Goal: Task Accomplishment & Management: Manage account settings

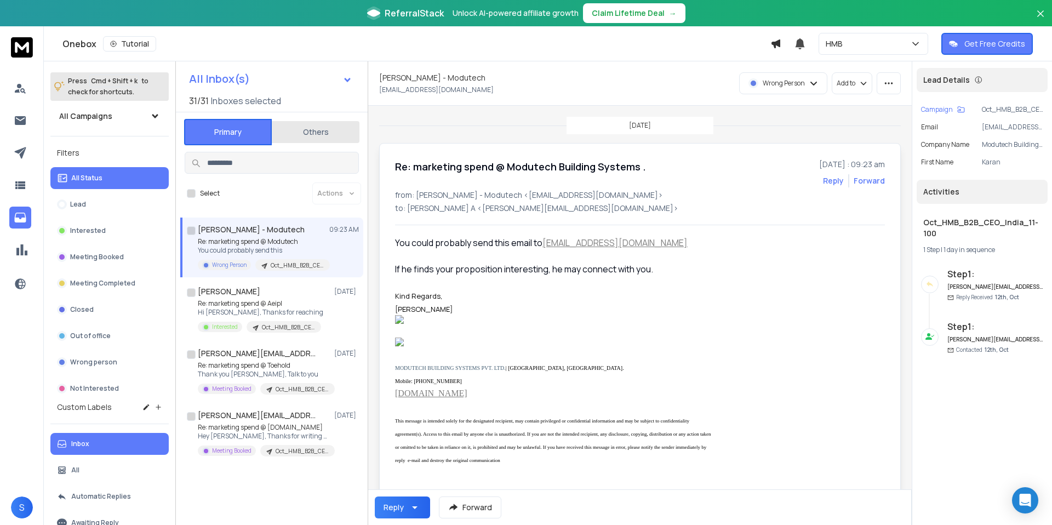
scroll to position [564, 0]
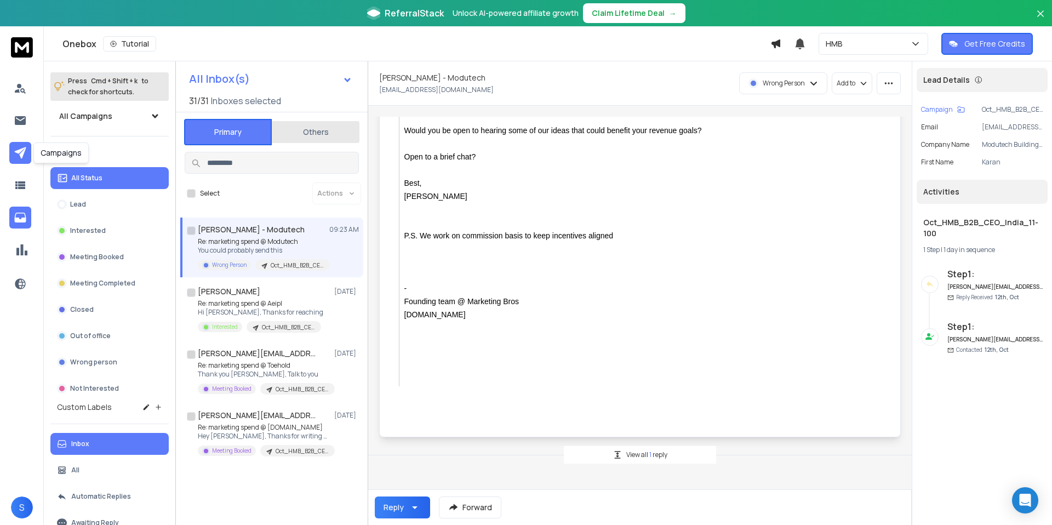
click at [21, 153] on icon at bounding box center [20, 153] width 12 height 12
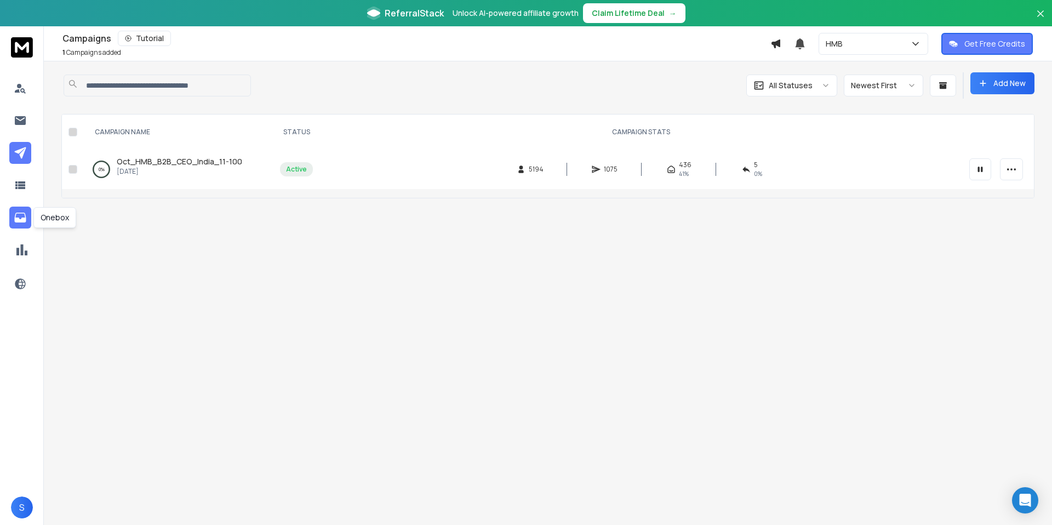
click at [23, 222] on icon at bounding box center [20, 217] width 13 height 13
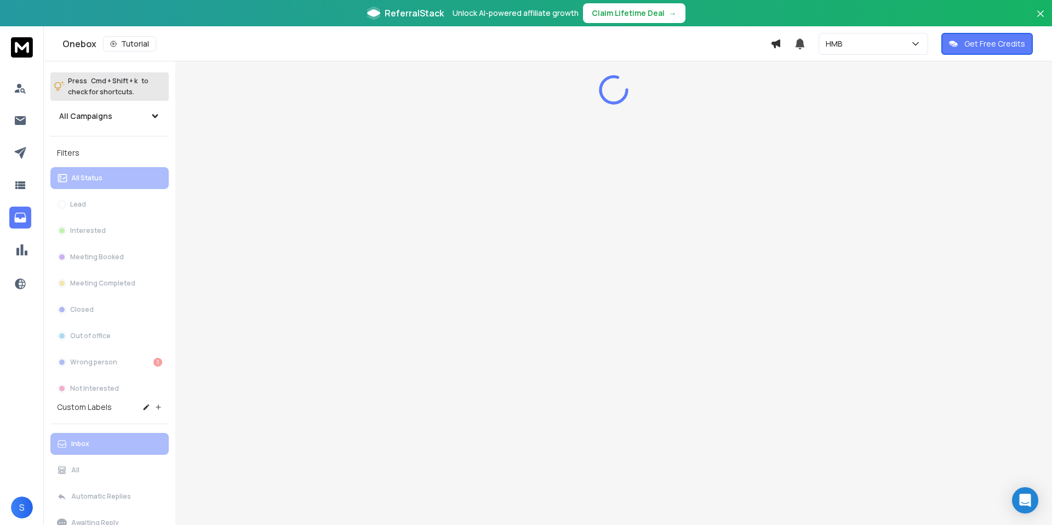
click at [109, 360] on div "All Status Lead Interested Meeting Booked Meeting Completed Closed Out of offic…" at bounding box center [109, 283] width 118 height 232
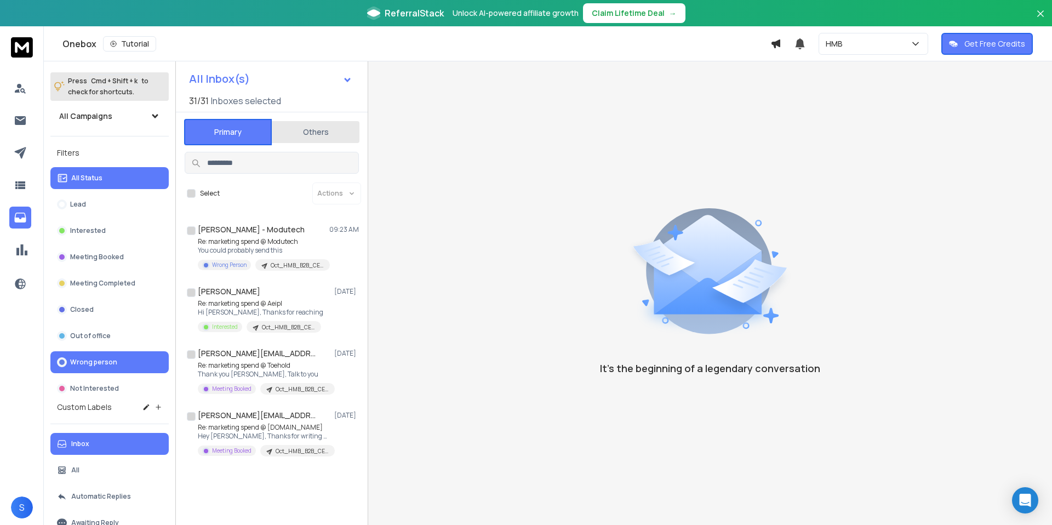
click at [136, 362] on button "Wrong person" at bounding box center [109, 362] width 118 height 22
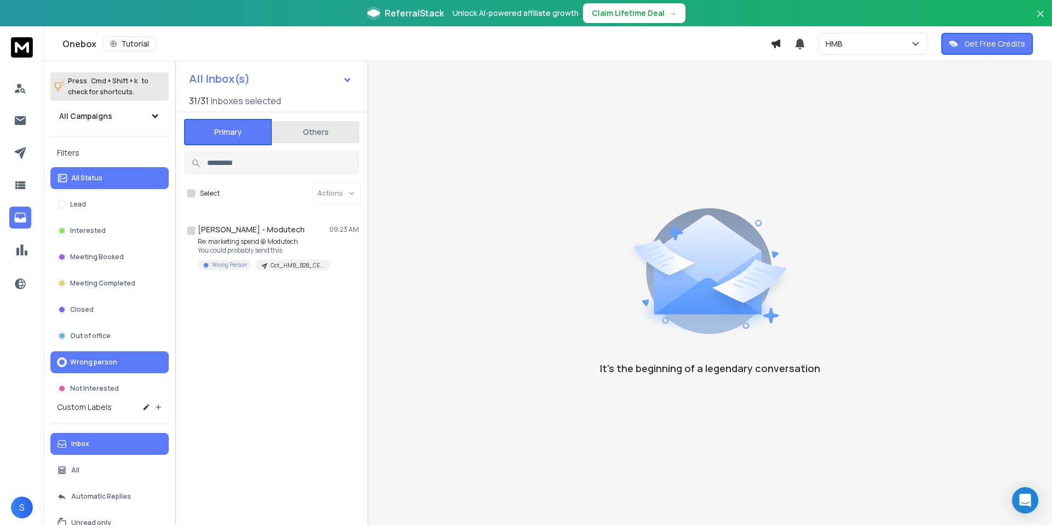
click at [110, 177] on button "All Status" at bounding box center [109, 178] width 118 height 22
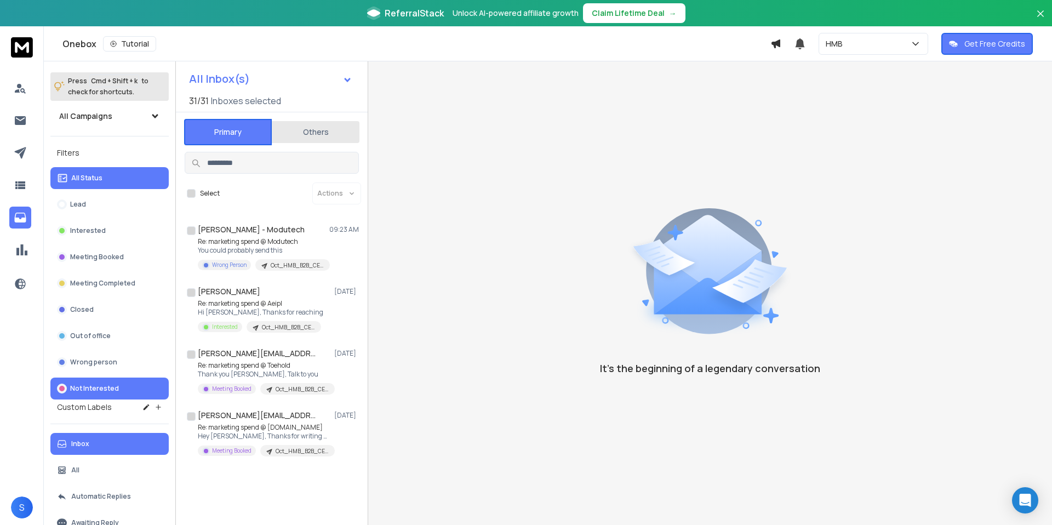
click at [99, 382] on button "Not Interested" at bounding box center [109, 389] width 118 height 22
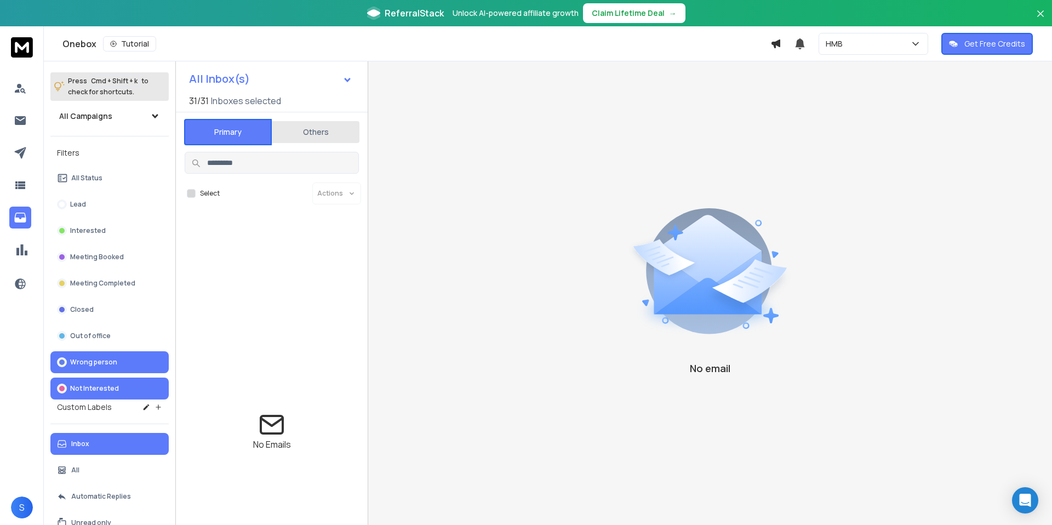
click at [94, 362] on p "Wrong person" at bounding box center [93, 362] width 47 height 9
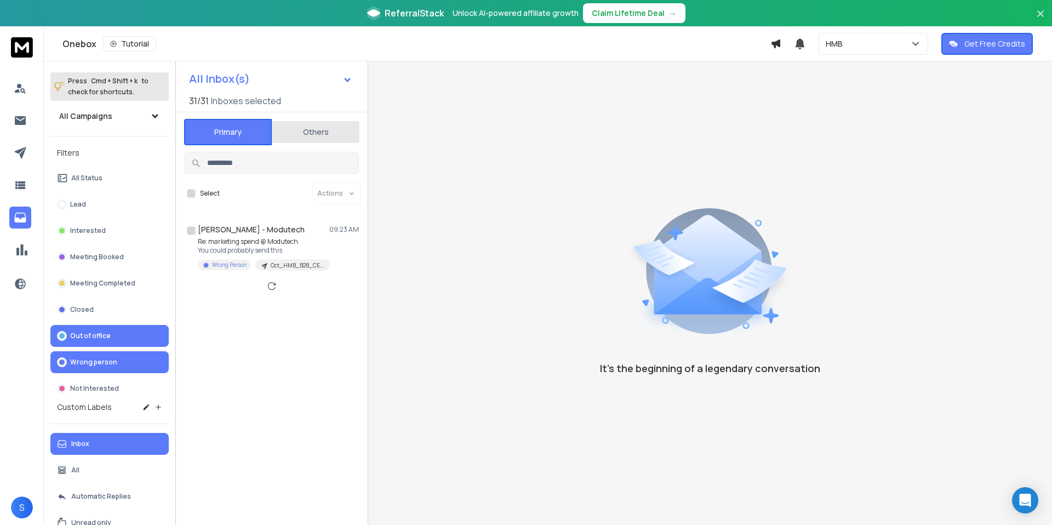
click at [94, 333] on p "Out of office" at bounding box center [90, 336] width 41 height 9
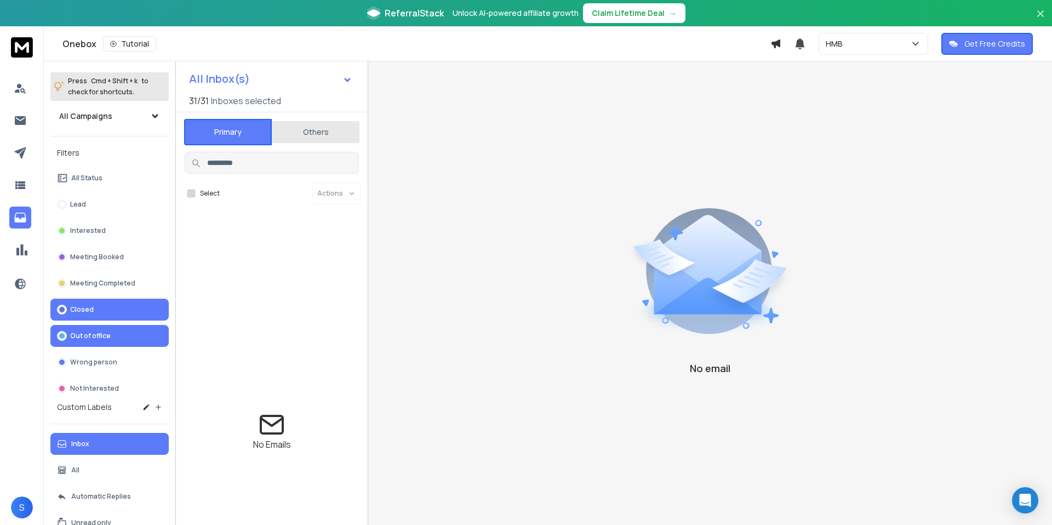
click at [95, 300] on button "Closed" at bounding box center [109, 310] width 118 height 22
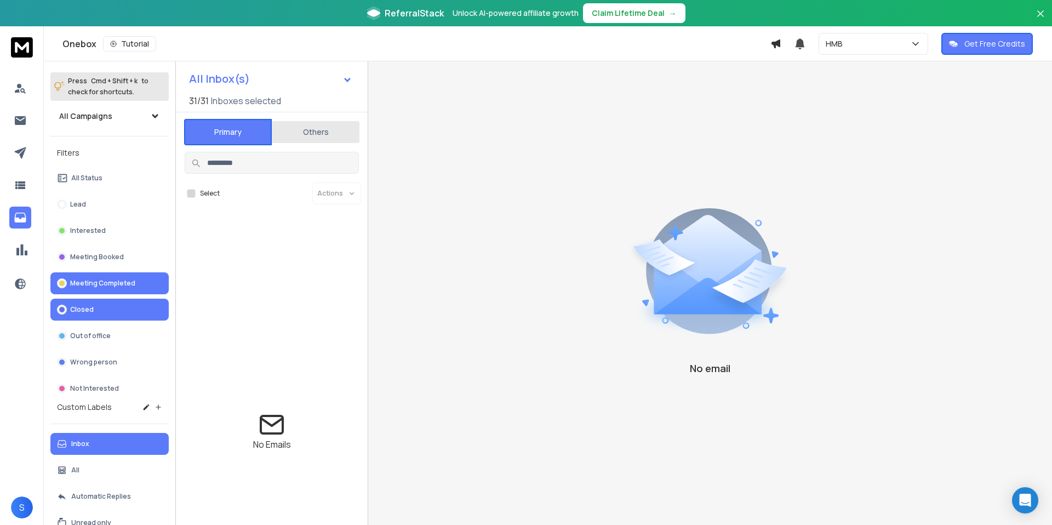
click at [97, 286] on p "Meeting Completed" at bounding box center [102, 283] width 65 height 9
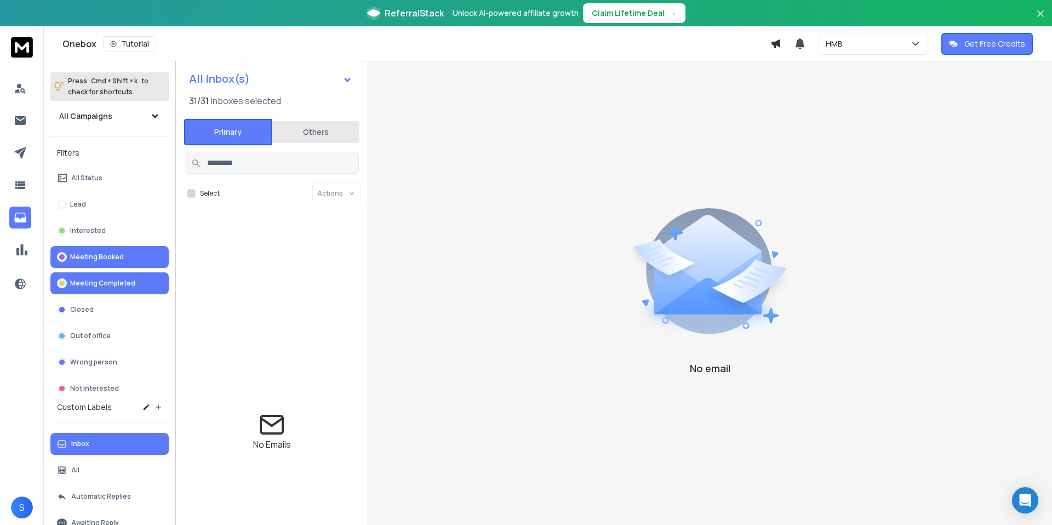
click at [99, 259] on p "Meeting Booked" at bounding box center [97, 257] width 54 height 9
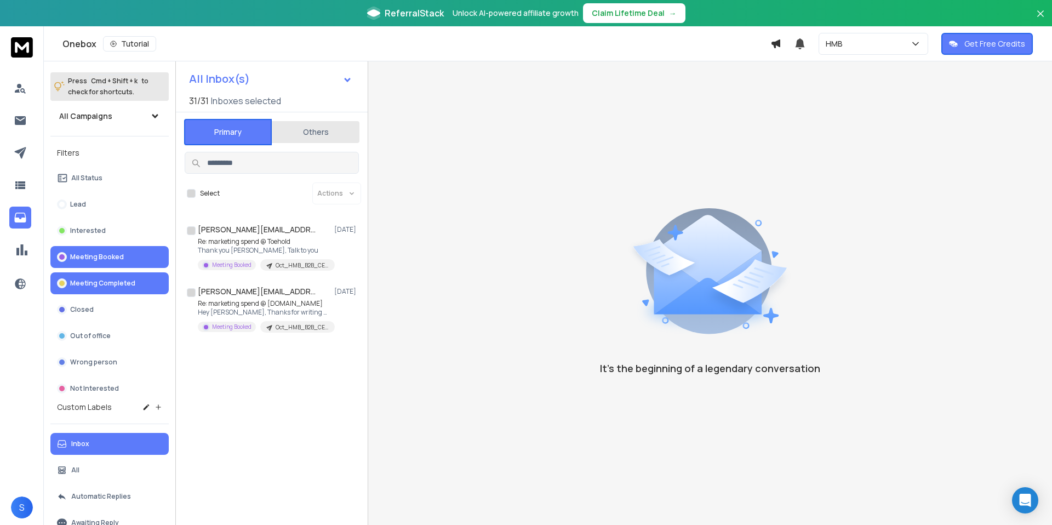
click at [92, 288] on button "Meeting Completed" at bounding box center [109, 283] width 118 height 22
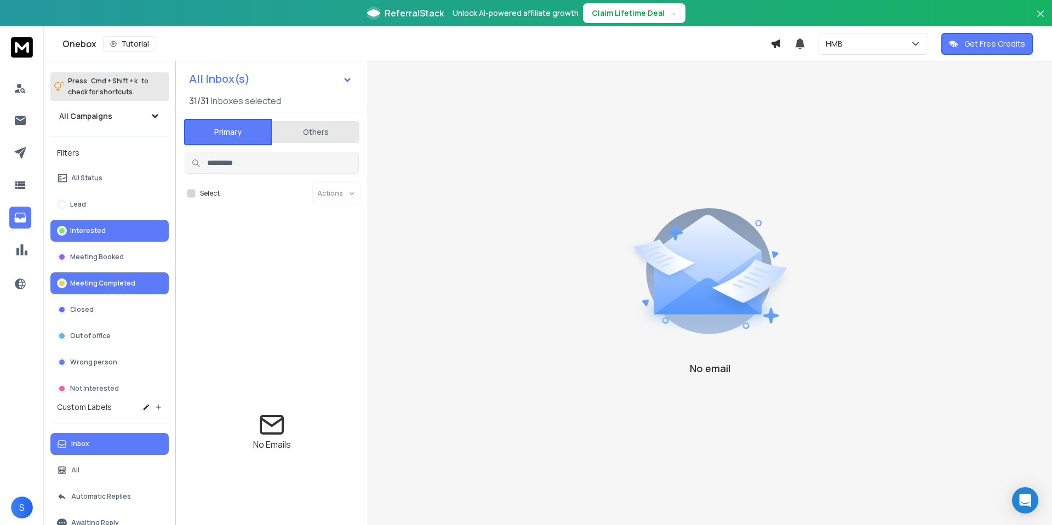
click at [95, 227] on p "Interested" at bounding box center [88, 230] width 36 height 9
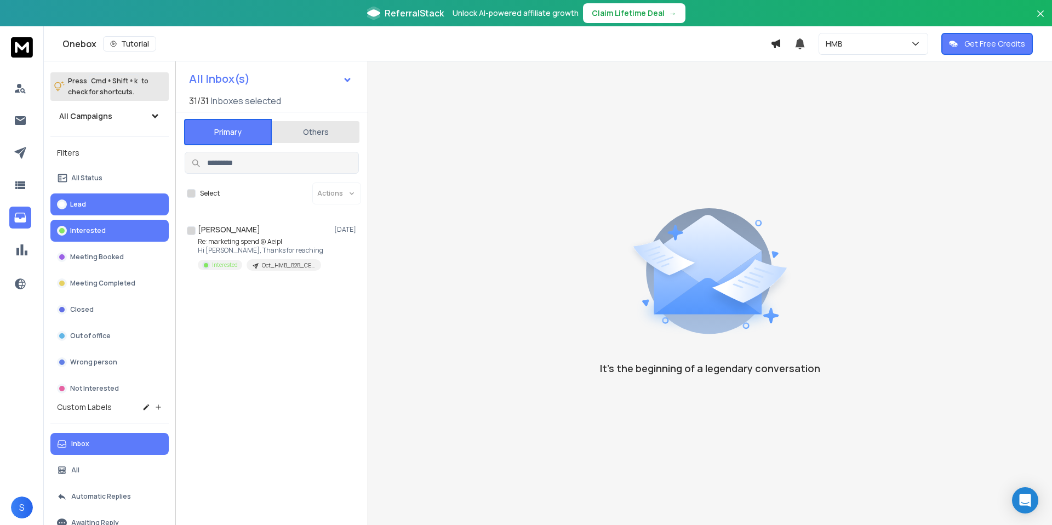
click at [96, 197] on button "Lead" at bounding box center [109, 204] width 118 height 22
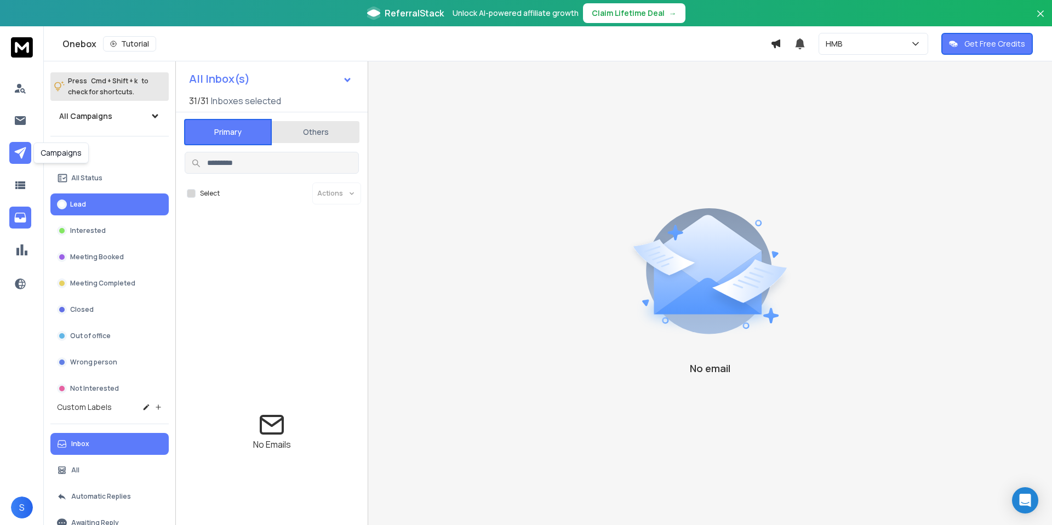
click at [24, 155] on icon at bounding box center [20, 152] width 13 height 13
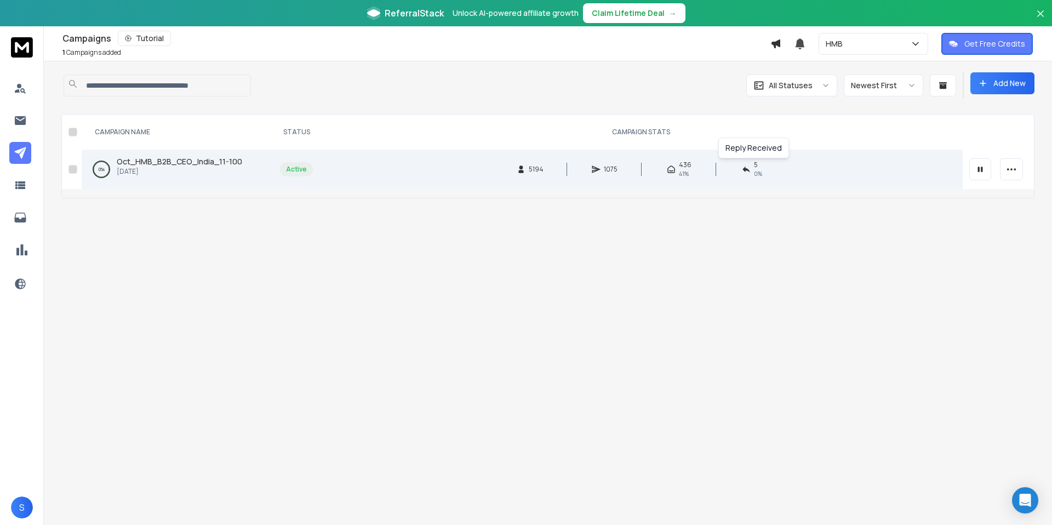
click at [747, 169] on icon at bounding box center [747, 170] width 8 height 6
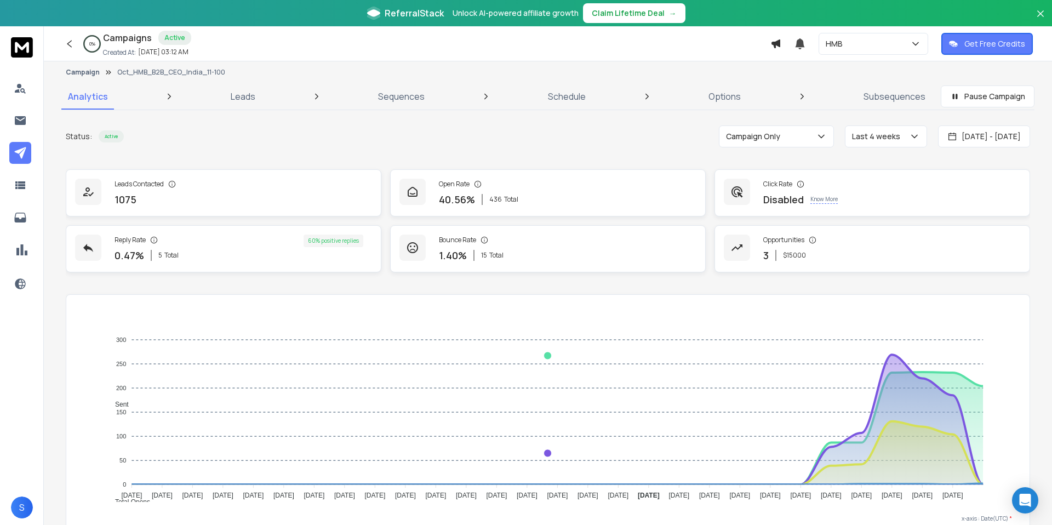
scroll to position [10, 0]
click at [295, 246] on link "Reply Rate 0.47 % 5 Total 60 % positive replies" at bounding box center [224, 247] width 316 height 47
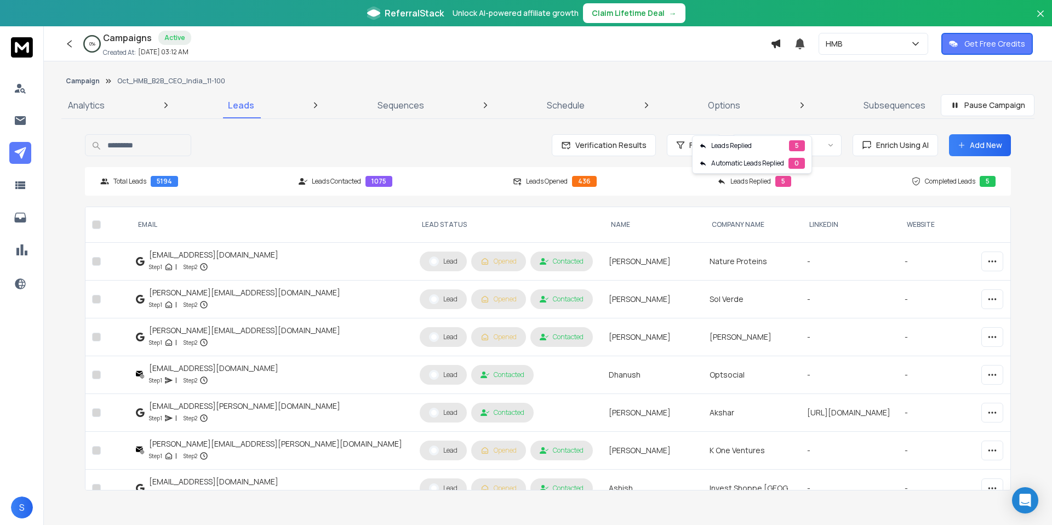
click at [739, 184] on p "Leads Replied" at bounding box center [750, 181] width 41 height 9
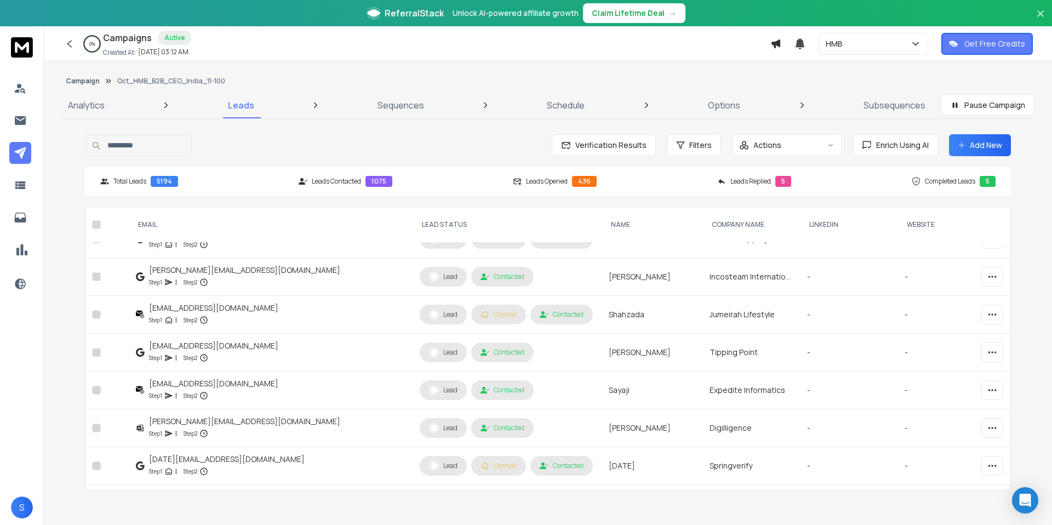
scroll to position [258, 0]
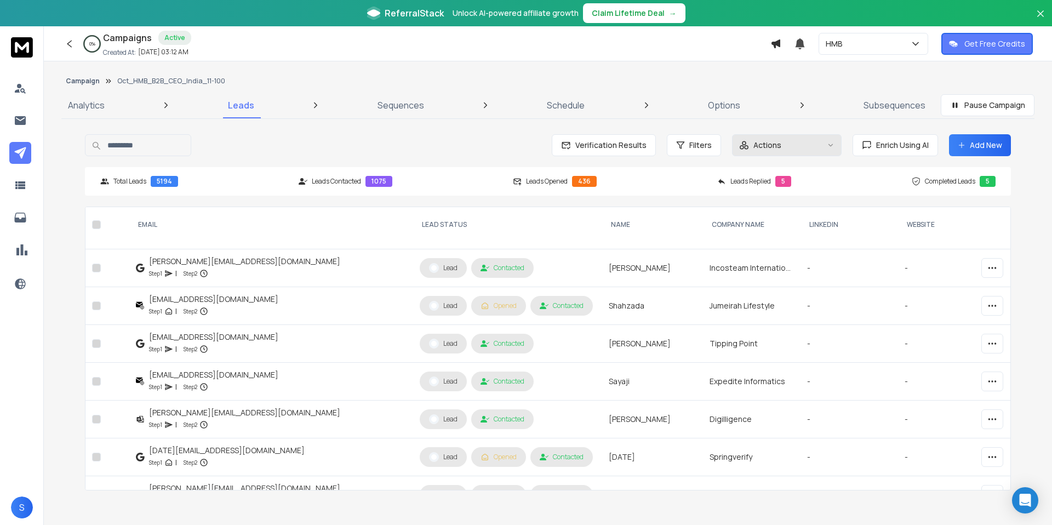
click at [812, 140] on div "Actions" at bounding box center [780, 145] width 83 height 11
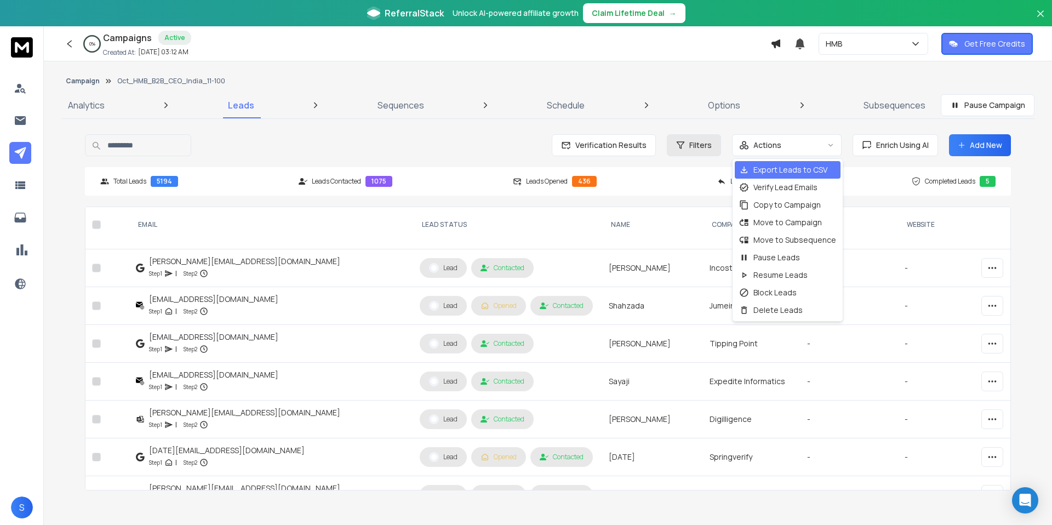
click at [684, 146] on icon "button" at bounding box center [680, 145] width 9 height 9
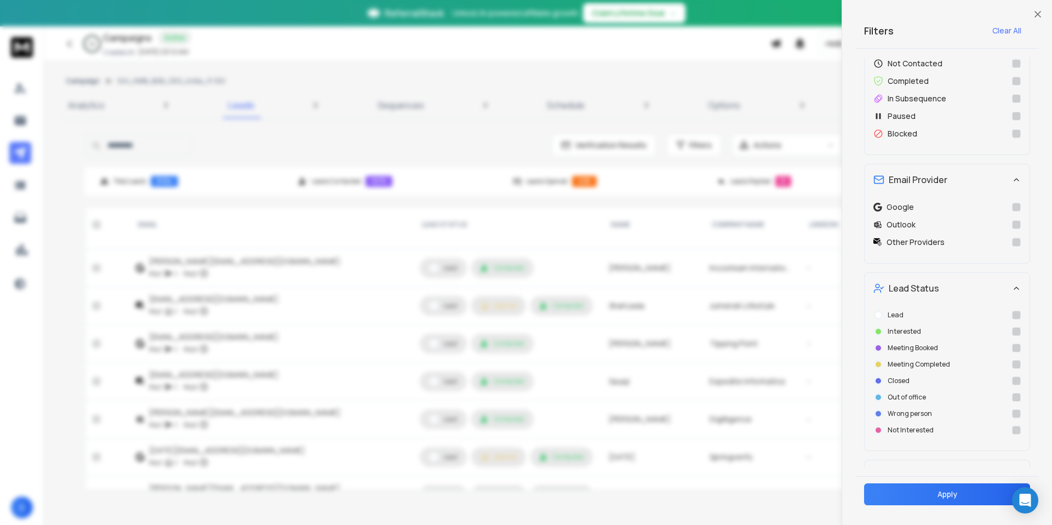
scroll to position [404, 0]
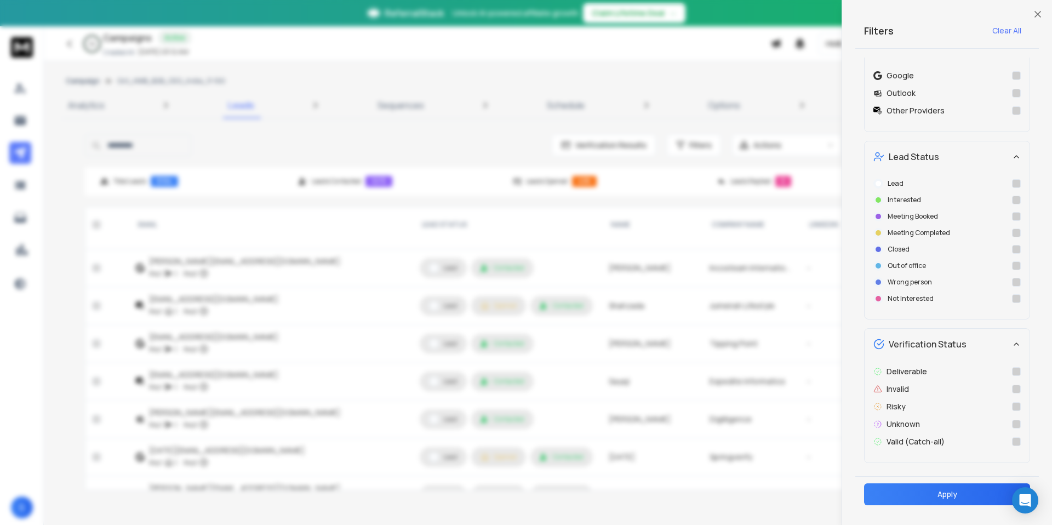
click at [1018, 182] on button "Lead" at bounding box center [1016, 183] width 9 height 9
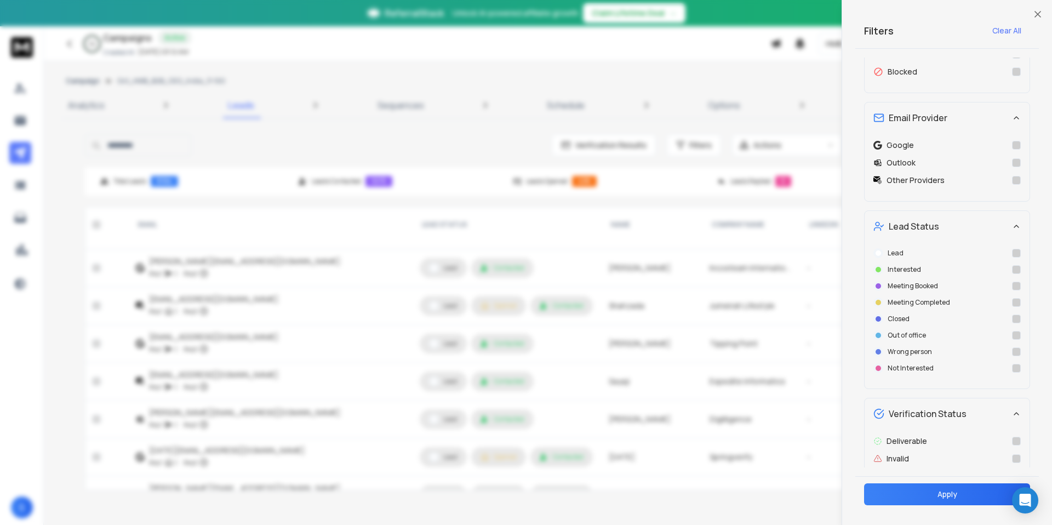
scroll to position [0, 0]
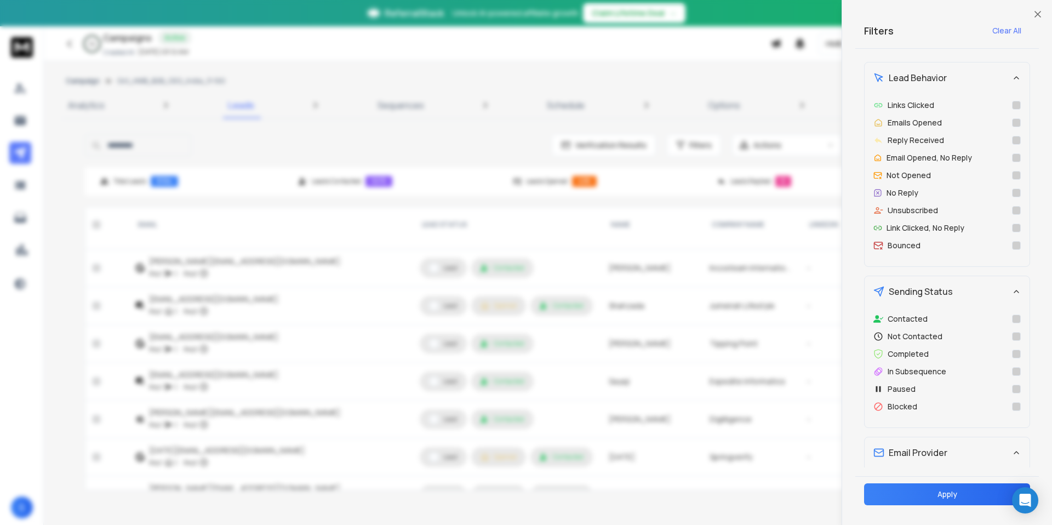
click at [1018, 140] on button "Reply Received" at bounding box center [1016, 140] width 9 height 9
click at [951, 494] on button "Apply" at bounding box center [947, 494] width 166 height 22
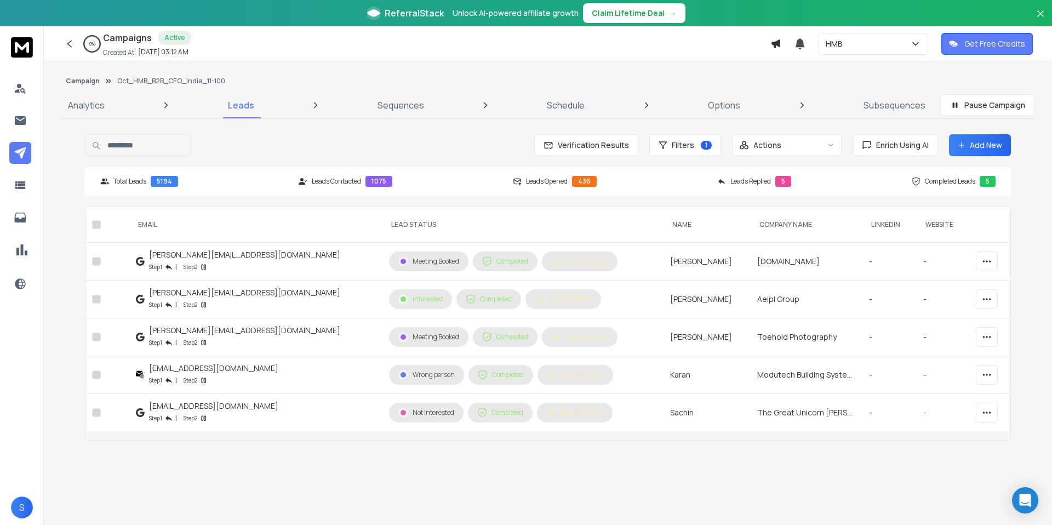
click at [609, 411] on div "Not Interested Completed Reply Received" at bounding box center [523, 413] width 268 height 20
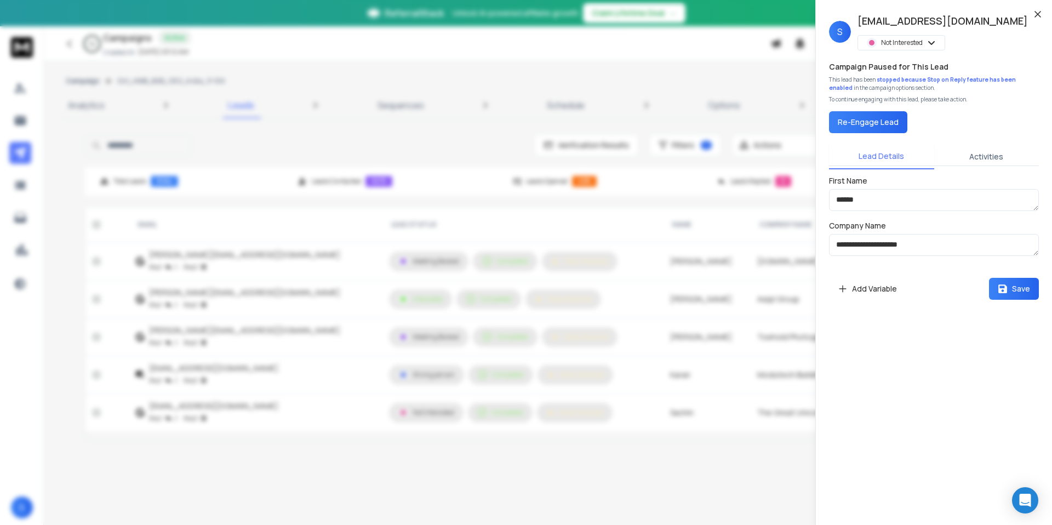
click at [1042, 14] on icon "button" at bounding box center [1037, 14] width 11 height 11
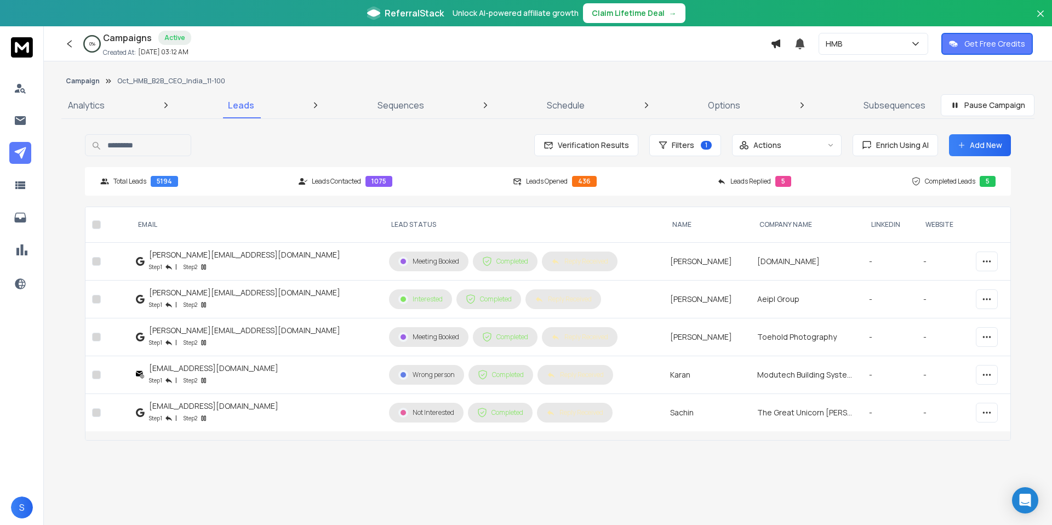
click at [237, 403] on div "[EMAIL_ADDRESS][DOMAIN_NAME]" at bounding box center [213, 406] width 129 height 11
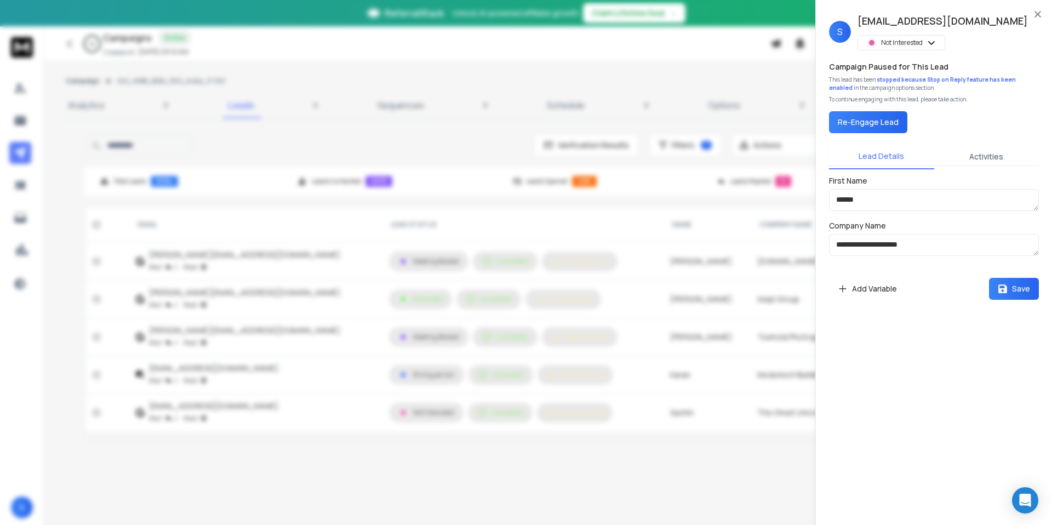
click at [984, 151] on button "Activities" at bounding box center [986, 157] width 105 height 24
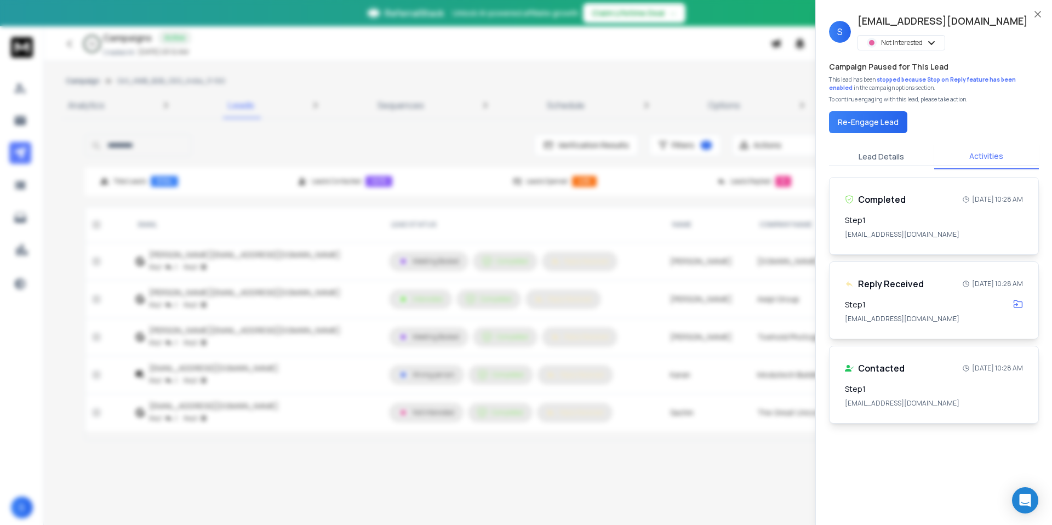
click at [899, 287] on div "Reply Received" at bounding box center [884, 283] width 79 height 13
click at [870, 225] on div "Step 1" at bounding box center [934, 220] width 178 height 11
click at [1019, 302] on icon at bounding box center [1018, 304] width 10 height 10
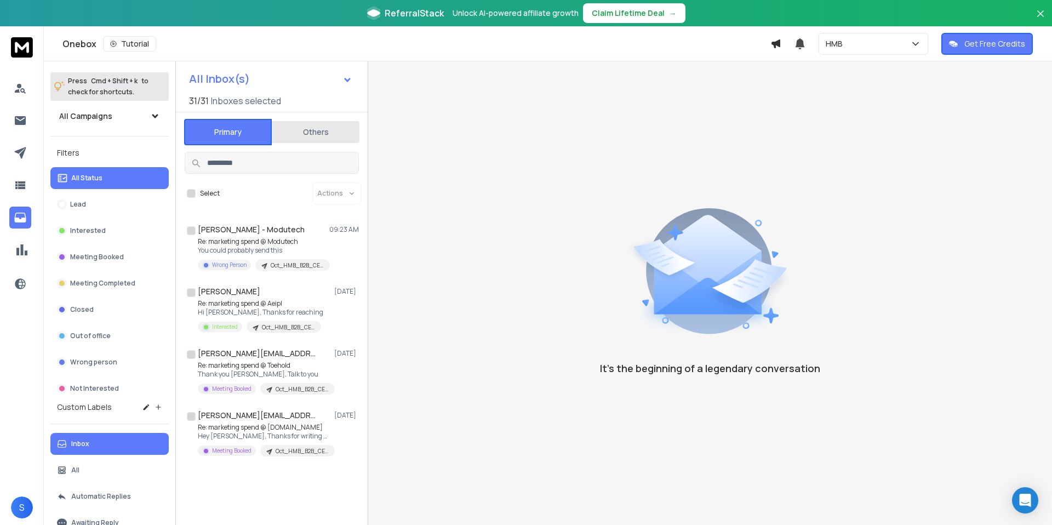
click at [91, 437] on button "Inbox" at bounding box center [109, 444] width 118 height 22
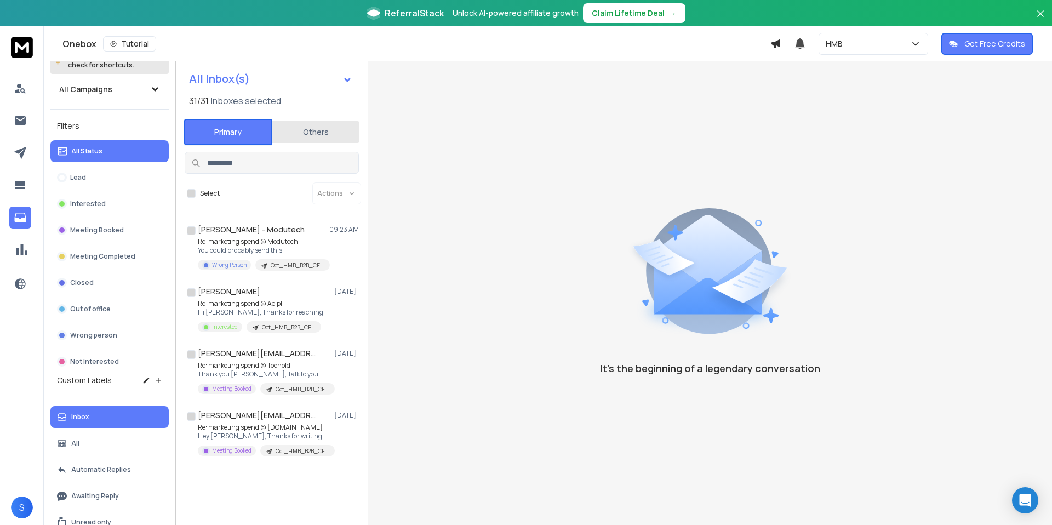
scroll to position [41, 0]
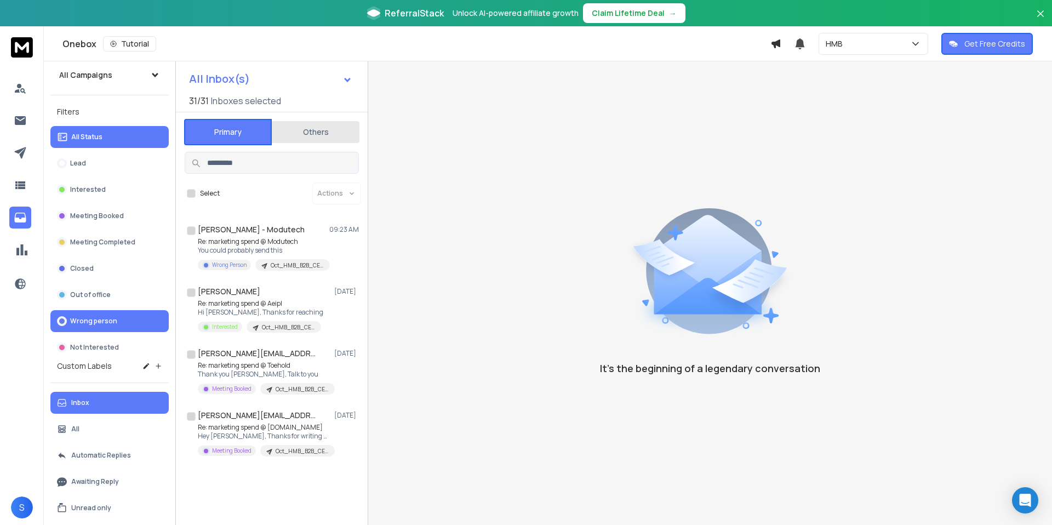
click at [110, 327] on button "Wrong person" at bounding box center [109, 321] width 118 height 22
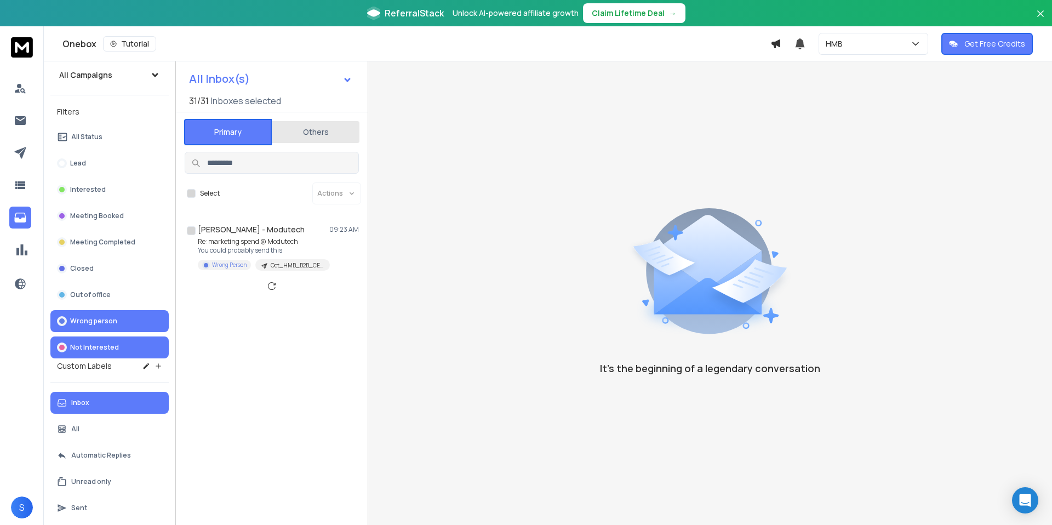
click at [105, 344] on p "Not Interested" at bounding box center [94, 347] width 49 height 9
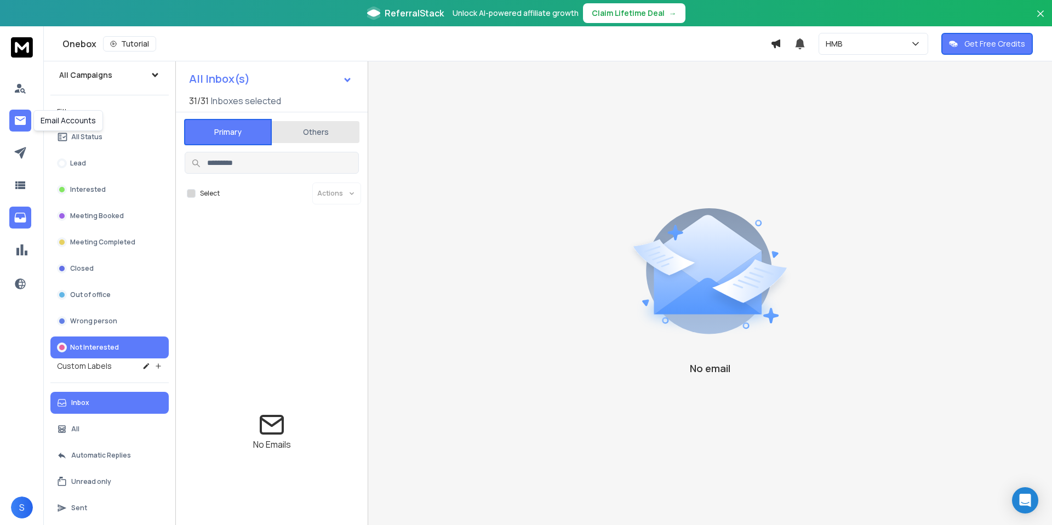
click at [18, 119] on icon at bounding box center [20, 120] width 13 height 13
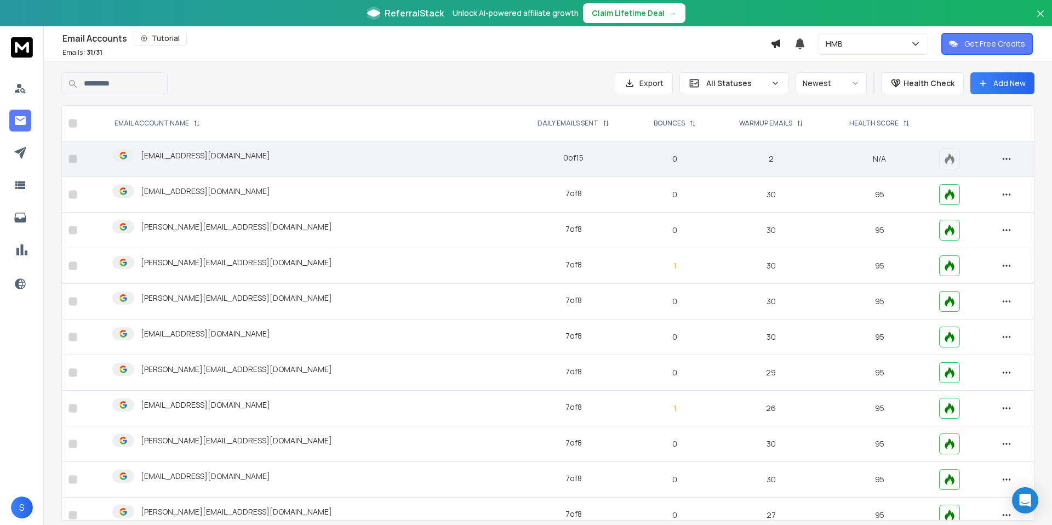
click at [182, 153] on p "satvikluthra@hellomarketingbros.com" at bounding box center [205, 155] width 129 height 11
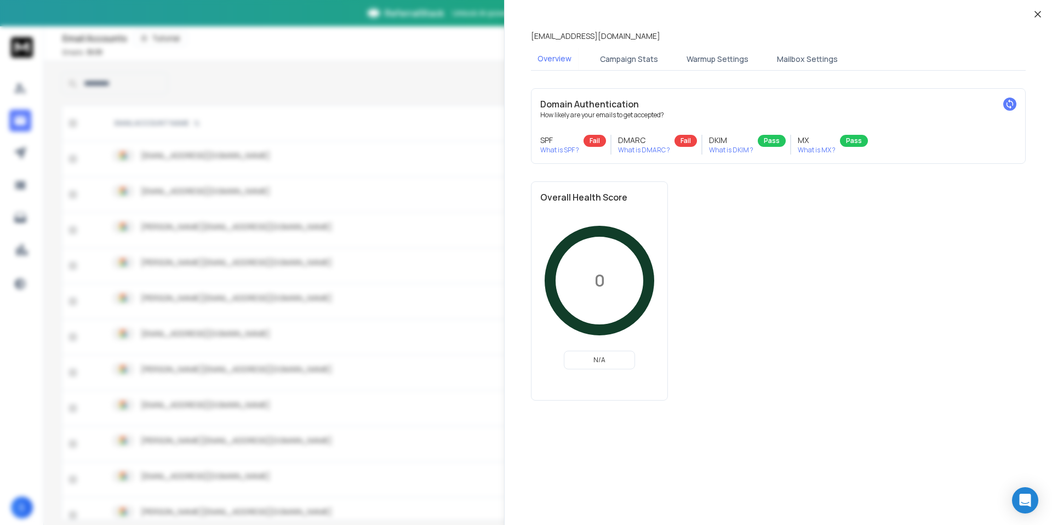
click at [1034, 16] on icon "button" at bounding box center [1037, 14] width 11 height 11
